Goal: Communication & Community: Answer question/provide support

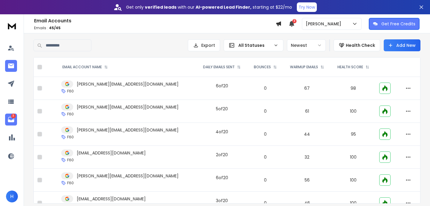
click at [9, 122] on icon at bounding box center [11, 119] width 6 height 5
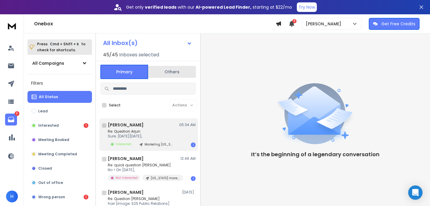
click at [168, 133] on p "Re: Question Arjun" at bounding box center [142, 131] width 69 height 5
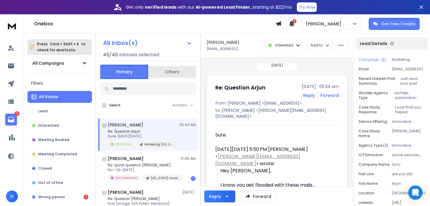
scroll to position [1, 0]
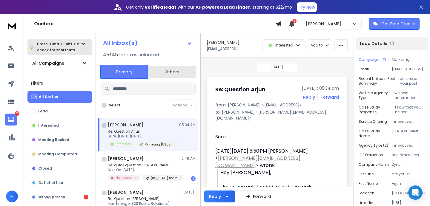
click at [219, 198] on div "Reply" at bounding box center [215, 197] width 12 height 6
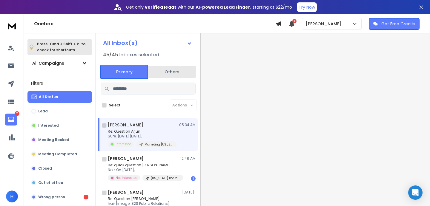
scroll to position [0, 0]
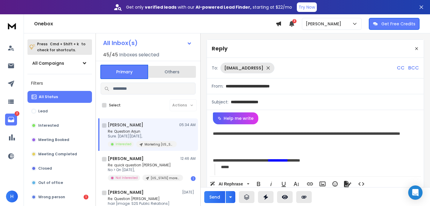
click at [215, 201] on button "Send" at bounding box center [214, 198] width 21 height 12
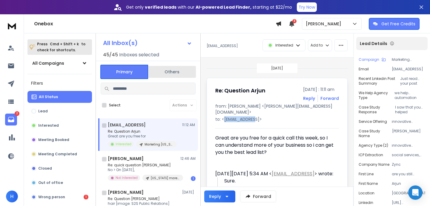
drag, startPoint x: 225, startPoint y: 114, endPoint x: 253, endPoint y: 115, distance: 27.8
click at [253, 117] on p "to: <arjun@zync.ai>" at bounding box center [277, 120] width 124 height 6
copy p "[EMAIL_ADDRESS]"
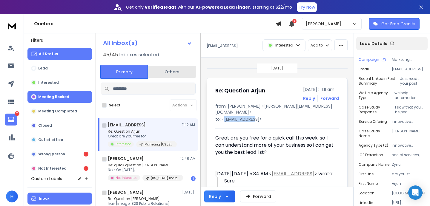
scroll to position [43, 0]
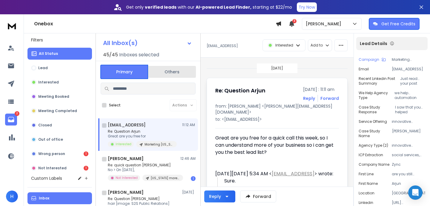
click at [61, 148] on div "All Status Lead Interested Meeting Booked Meeting Completed Closed Out of offic…" at bounding box center [59, 111] width 65 height 127
click at [59, 152] on p "Wrong person" at bounding box center [51, 154] width 27 height 5
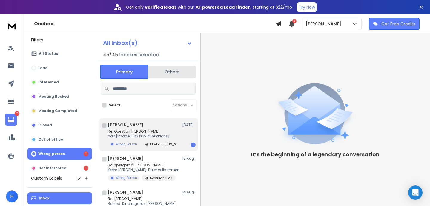
click at [154, 130] on p "Re: Question [PERSON_NAME]" at bounding box center [144, 131] width 72 height 5
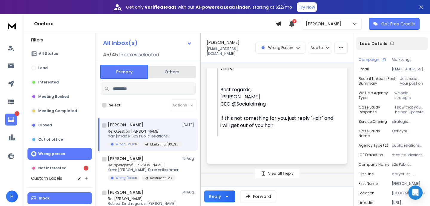
scroll to position [259, 0]
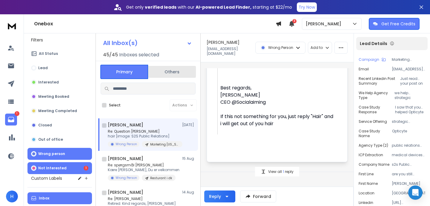
click at [56, 167] on p "Not Interested" at bounding box center [52, 168] width 28 height 5
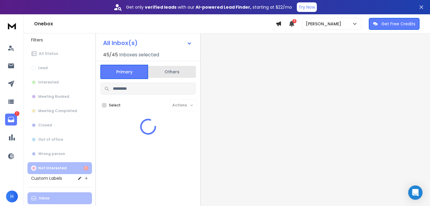
scroll to position [0, 0]
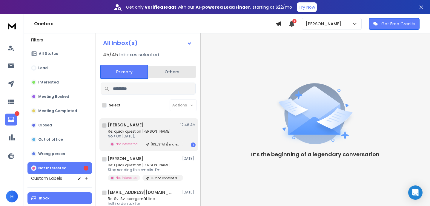
click at [148, 128] on div "Ryan Baltz 12:46 AM Re: quick question Ryan No > On Aug 18, 2025, Not Intereste…" at bounding box center [152, 134] width 88 height 25
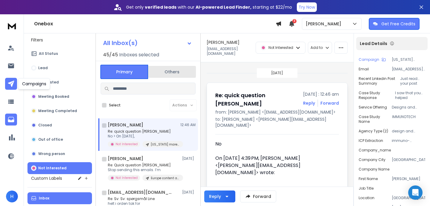
click at [16, 86] on link at bounding box center [11, 84] width 12 height 12
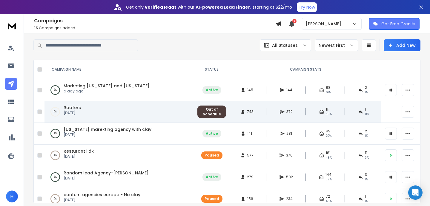
click at [211, 114] on div "Out of Schedule" at bounding box center [212, 112] width 22 height 10
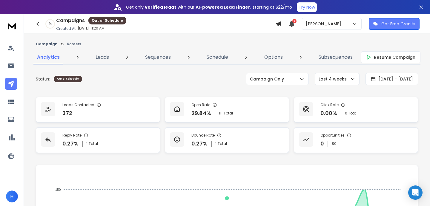
click at [302, 49] on div "Campaign Roofers Analytics Leads Sequences Schedule Options Subsequences Resume…" at bounding box center [226, 51] width 387 height 25
click at [273, 59] on p "Options" at bounding box center [273, 57] width 19 height 7
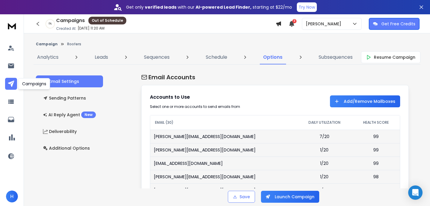
click at [13, 83] on icon at bounding box center [10, 83] width 7 height 7
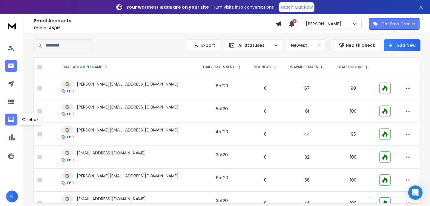
click at [10, 118] on icon at bounding box center [10, 119] width 7 height 7
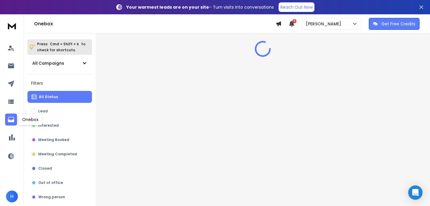
click at [10, 118] on icon at bounding box center [10, 119] width 7 height 7
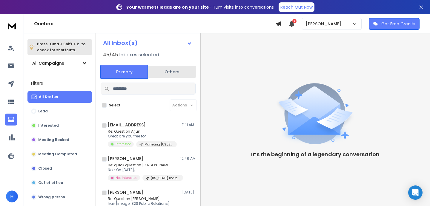
click at [3, 91] on div "H" at bounding box center [12, 111] width 24 height 195
click at [4, 91] on div "H" at bounding box center [12, 111] width 24 height 195
click at [6, 90] on div at bounding box center [12, 85] width 14 height 14
click at [10, 86] on icon at bounding box center [10, 83] width 7 height 7
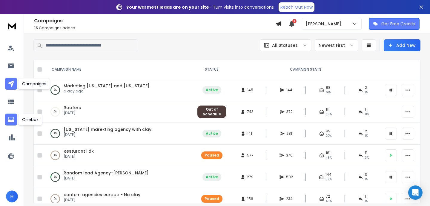
click at [10, 115] on link at bounding box center [11, 120] width 12 height 12
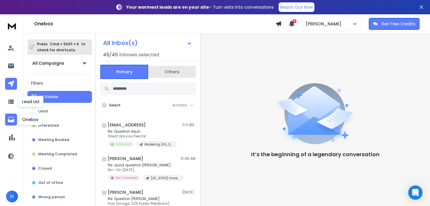
click at [11, 87] on icon at bounding box center [10, 83] width 7 height 7
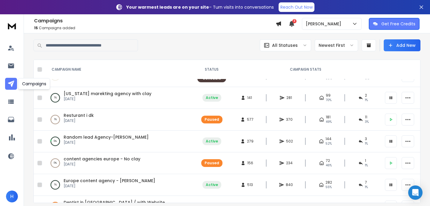
scroll to position [43, 0]
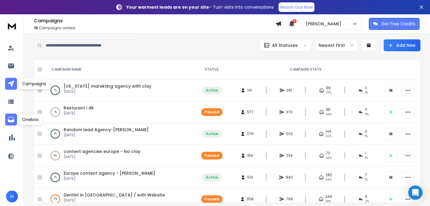
click at [14, 124] on link at bounding box center [11, 120] width 12 height 12
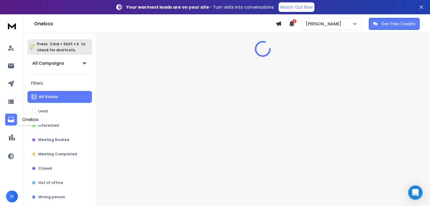
click at [14, 124] on link at bounding box center [11, 120] width 12 height 12
